Goal: Communication & Community: Answer question/provide support

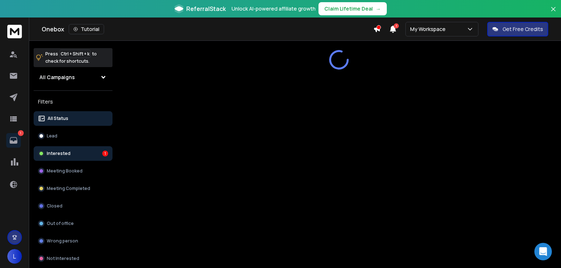
click at [84, 152] on button "Interested 1" at bounding box center [73, 153] width 79 height 15
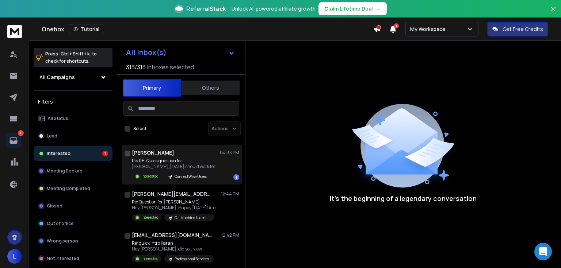
click at [159, 154] on h1 "[PERSON_NAME]" at bounding box center [153, 152] width 42 height 7
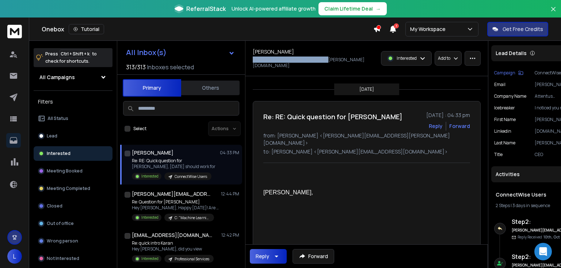
drag, startPoint x: 318, startPoint y: 61, endPoint x: 254, endPoint y: 60, distance: 64.6
click at [254, 60] on div "[PERSON_NAME] [PERSON_NAME] [PERSON_NAME][EMAIL_ADDRESS][PERSON_NAME][DOMAIN_NA…" at bounding box center [309, 58] width 112 height 20
copy p "[PERSON_NAME][EMAIL_ADDRESS][PERSON_NAME][DOMAIN_NAME]"
drag, startPoint x: 550, startPoint y: 9, endPoint x: 530, endPoint y: 10, distance: 20.1
click at [550, 9] on icon "Close banner" at bounding box center [553, 9] width 7 height 7
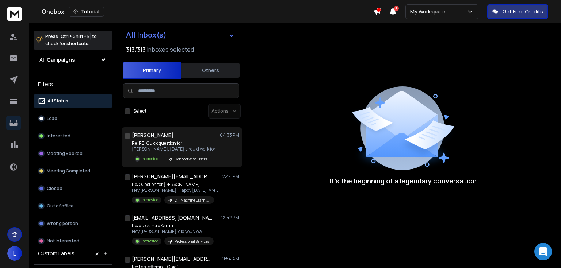
click at [196, 149] on p "[PERSON_NAME], [DATE] should work for" at bounding box center [174, 149] width 84 height 6
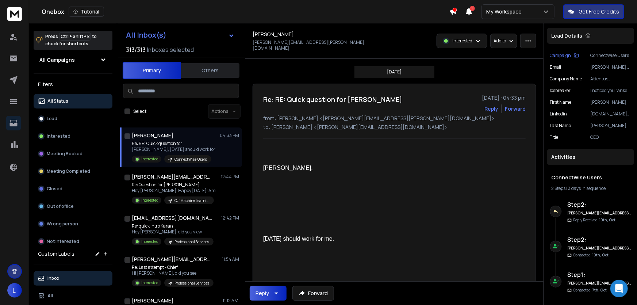
click at [560, 77] on p "Attentus Technologies" at bounding box center [610, 79] width 41 height 6
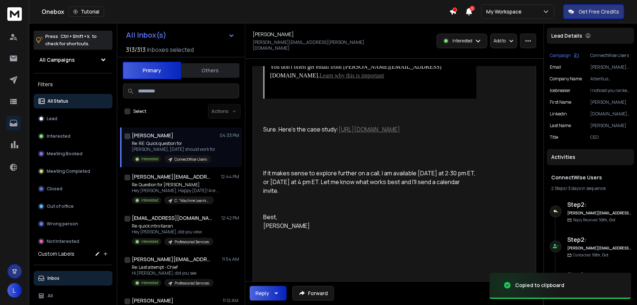
scroll to position [664, 0]
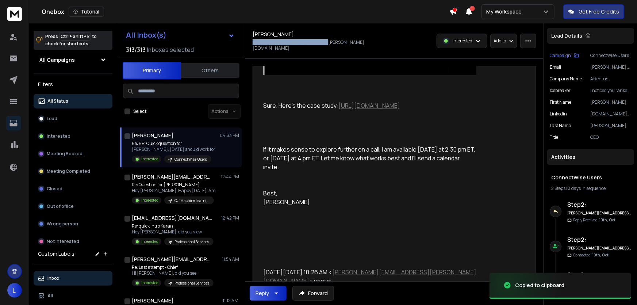
drag, startPoint x: 322, startPoint y: 42, endPoint x: 252, endPoint y: 42, distance: 70.5
click at [252, 42] on div "Charles Bender Charles Bender charles.bender@attentus.tech Interested Add to In…" at bounding box center [394, 40] width 298 height 35
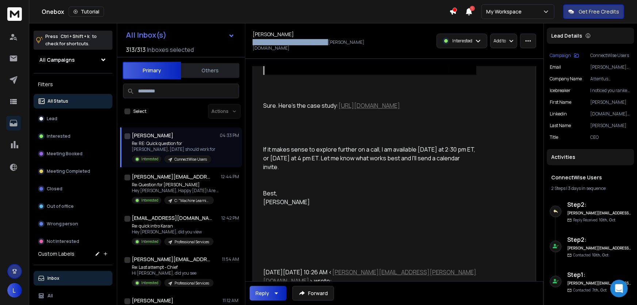
copy p "[PERSON_NAME][EMAIL_ADDRESS][PERSON_NAME][DOMAIN_NAME]"
drag, startPoint x: 261, startPoint y: 291, endPoint x: 271, endPoint y: 272, distance: 21.1
click at [261, 268] on div "Reply" at bounding box center [263, 293] width 14 height 7
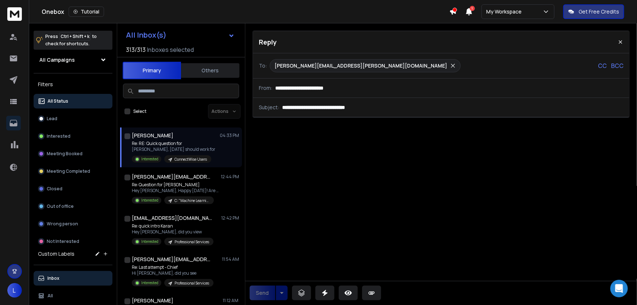
scroll to position [0, 0]
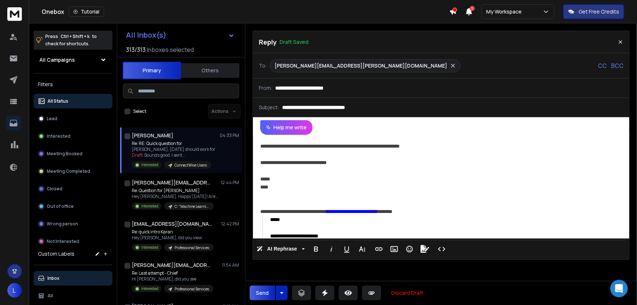
click at [265, 268] on button "Send" at bounding box center [263, 293] width 26 height 15
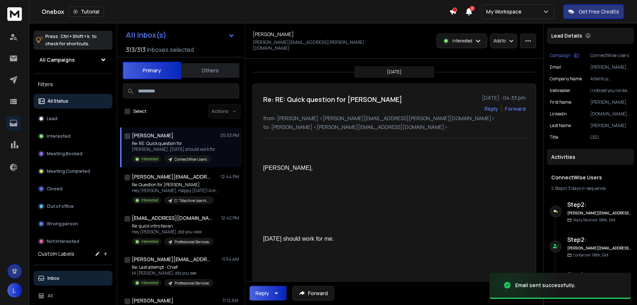
click at [179, 141] on p "Re: RE: Quick question for" at bounding box center [174, 144] width 84 height 6
click at [469, 42] on div "Interested" at bounding box center [462, 41] width 50 height 14
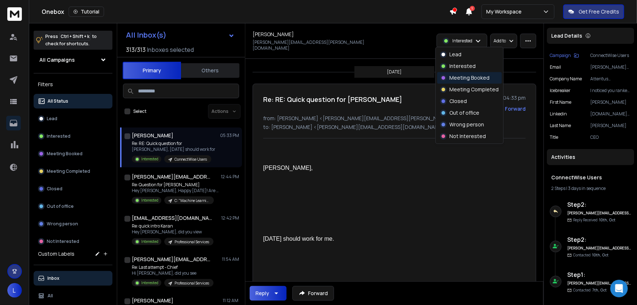
click at [467, 77] on p "Meeting Booked" at bounding box center [470, 77] width 40 height 7
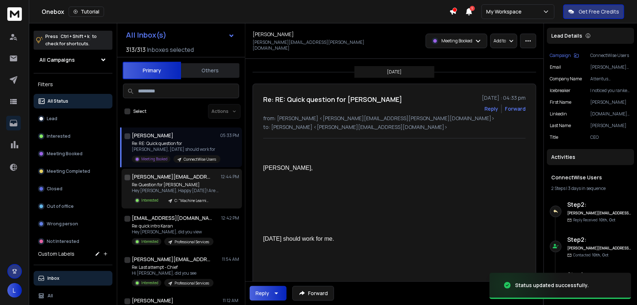
click at [206, 179] on h1 "[PERSON_NAME][EMAIL_ADDRESS][PERSON_NAME][DOMAIN_NAME]" at bounding box center [172, 176] width 80 height 7
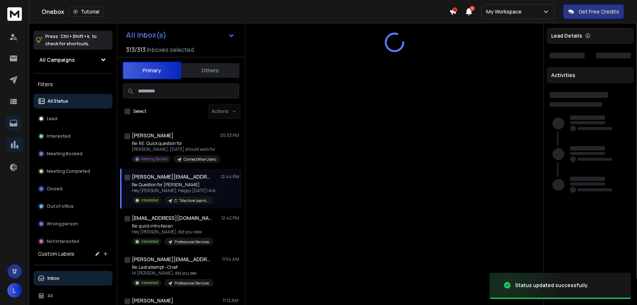
click at [190, 145] on p "Re: RE: Quick question for" at bounding box center [176, 144] width 88 height 6
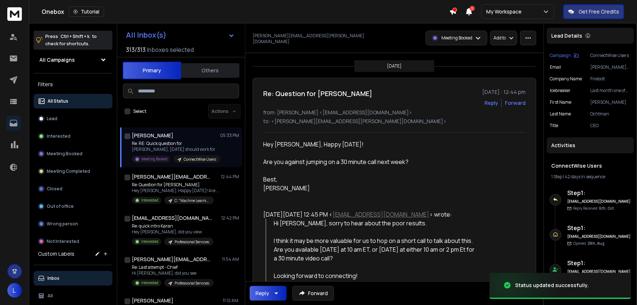
click at [162, 139] on div "Charles Bender 05:33 PM Re: RE: Quick question for Alan, Monday should work for…" at bounding box center [185, 147] width 107 height 31
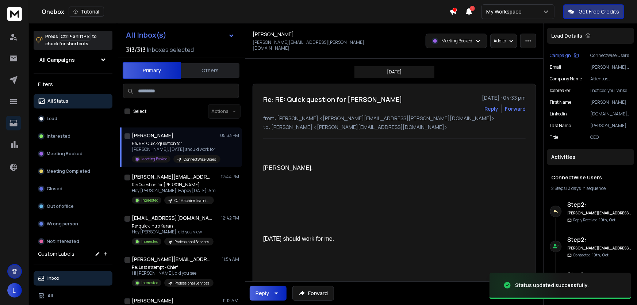
click at [259, 268] on div "Reply" at bounding box center [263, 293] width 14 height 7
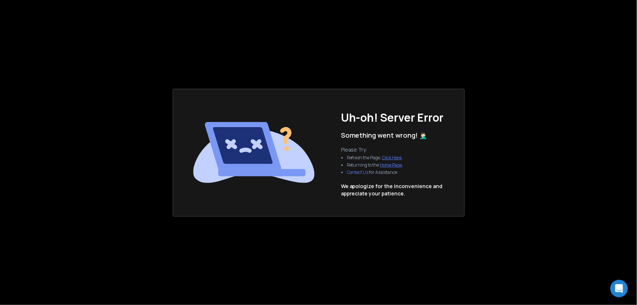
click at [475, 128] on div "Uh-oh! Server Error Something went wrong! 🤦🏻‍♂️ Please Try: Refresh the Page, C…" at bounding box center [318, 152] width 637 height 305
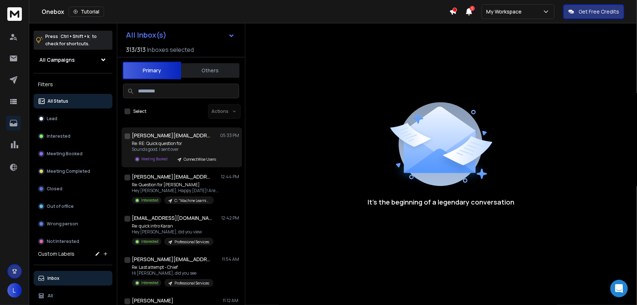
click at [196, 135] on h1 "[PERSON_NAME][EMAIL_ADDRESS][PERSON_NAME][DOMAIN_NAME]" at bounding box center [172, 135] width 80 height 7
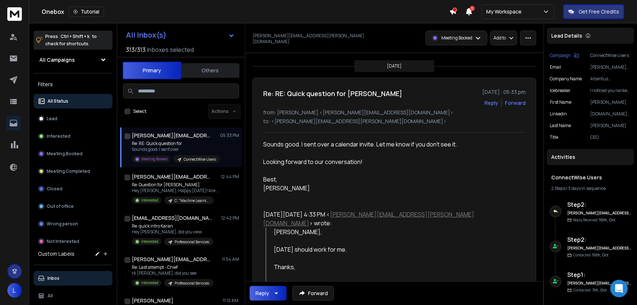
click at [260, 290] on div "Reply" at bounding box center [263, 293] width 14 height 7
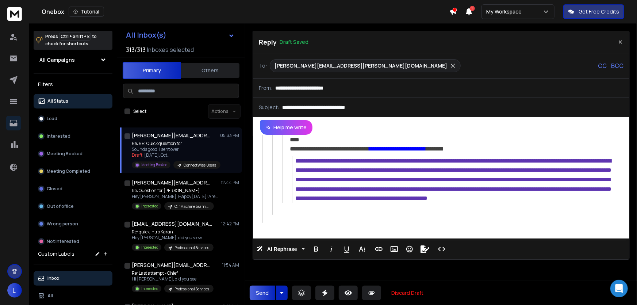
scroll to position [22, 0]
